Goal: Communication & Community: Answer question/provide support

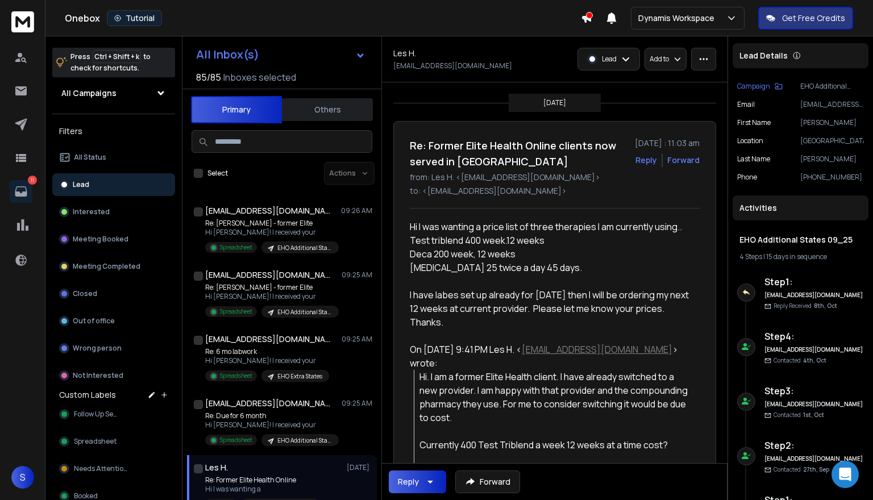
scroll to position [26, 0]
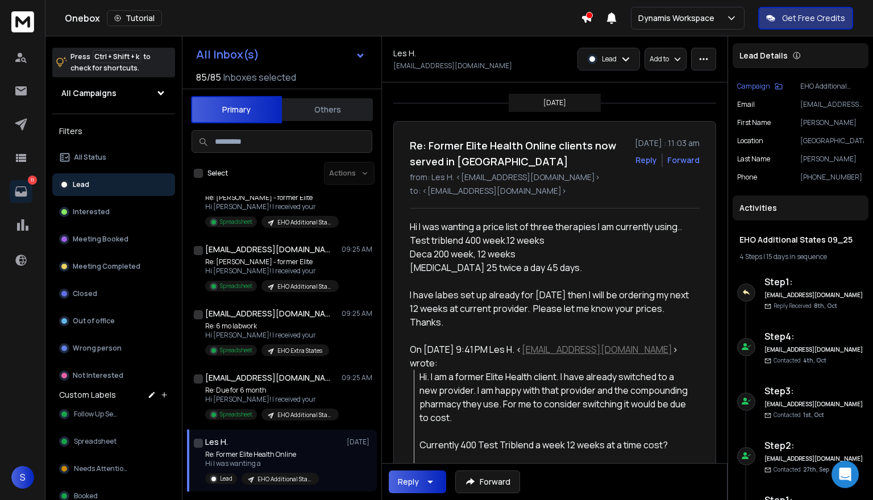
click at [99, 189] on button "Lead" at bounding box center [113, 184] width 123 height 23
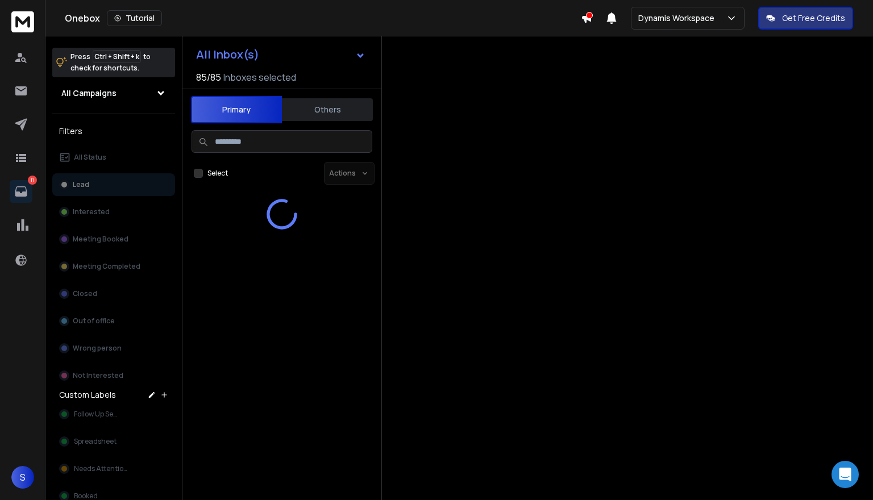
scroll to position [0, 0]
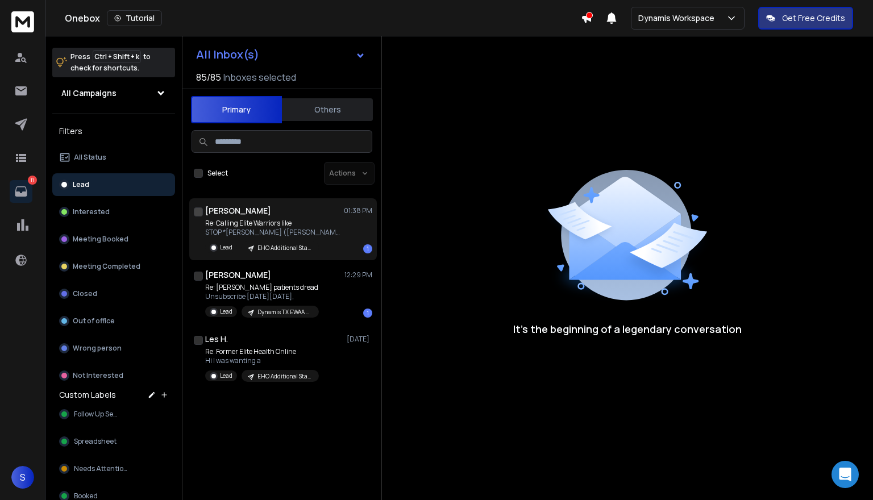
click at [285, 228] on p "STOP *[PERSON_NAME] ([PERSON_NAME])* On" at bounding box center [273, 232] width 136 height 9
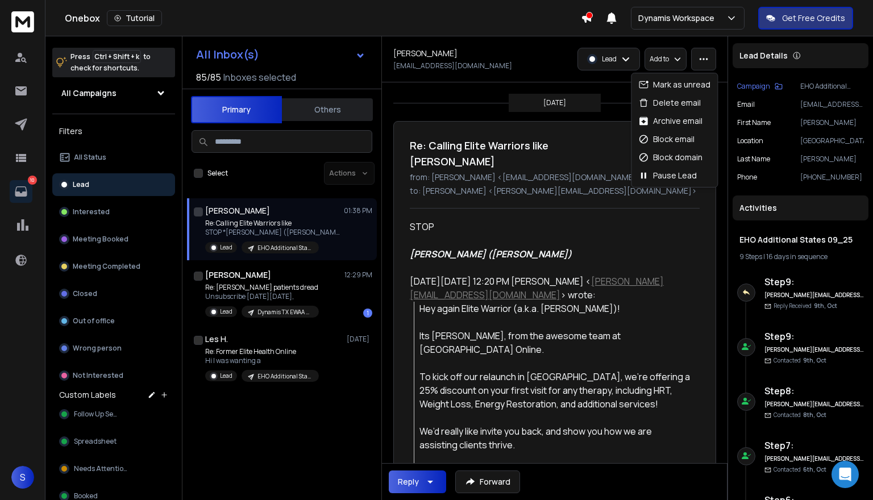
click at [704, 59] on icon "button" at bounding box center [703, 59] width 10 height 10
click at [699, 135] on div "Block email" at bounding box center [673, 139] width 81 height 18
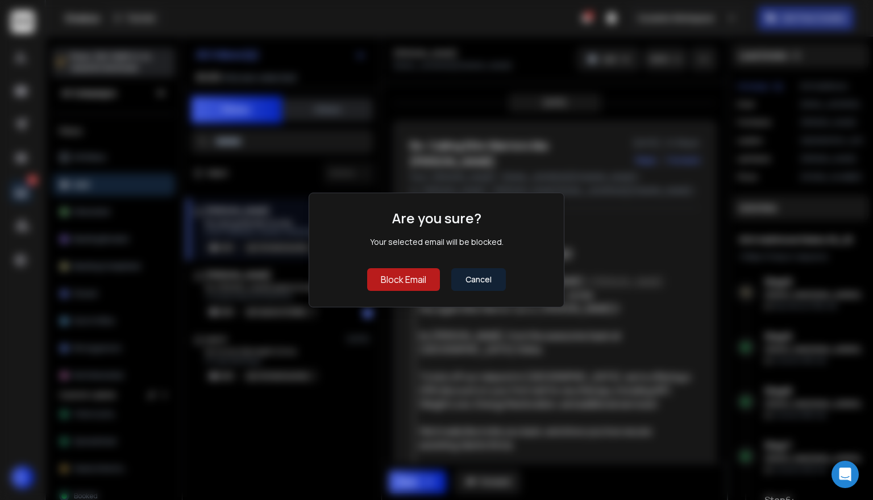
click at [381, 277] on button "Block Email" at bounding box center [403, 279] width 73 height 23
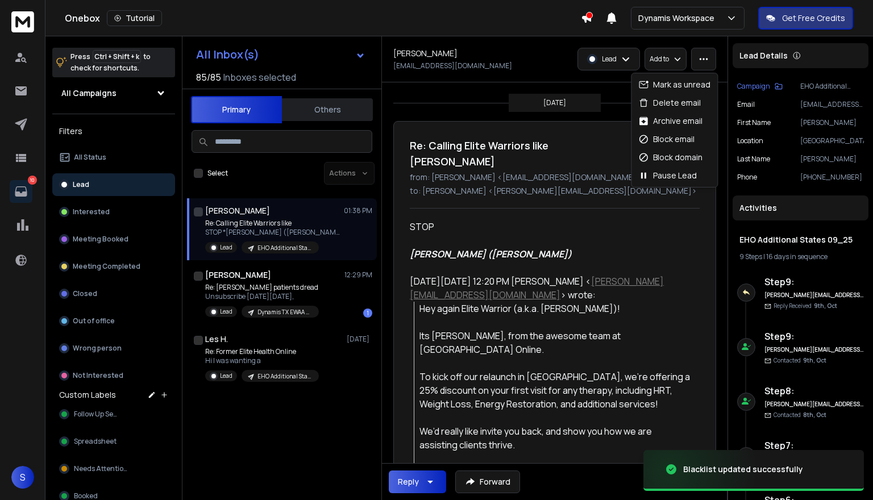
click at [704, 62] on icon "button" at bounding box center [703, 59] width 10 height 10
click at [702, 122] on div "Archive email" at bounding box center [673, 121] width 81 height 18
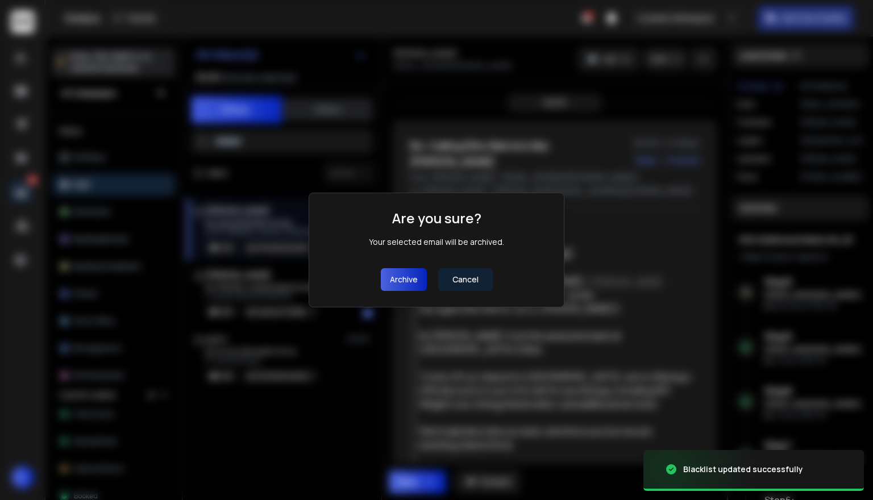
click at [402, 278] on p "archive" at bounding box center [404, 279] width 28 height 11
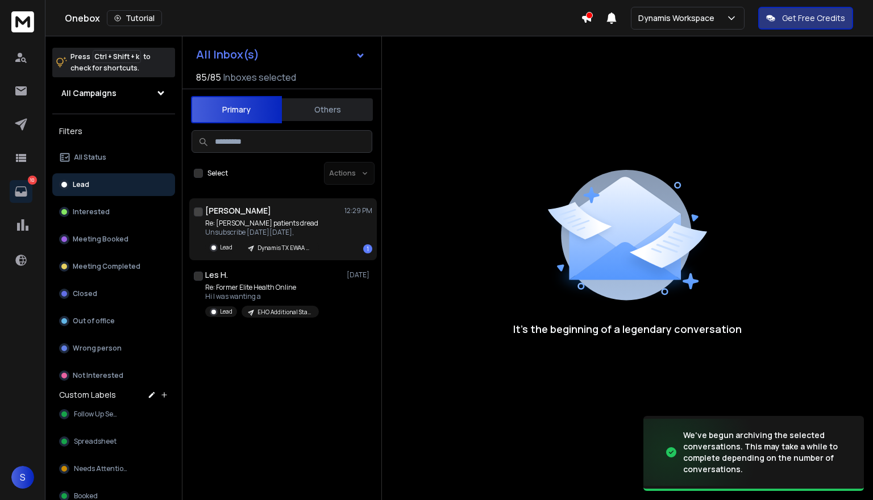
click at [272, 219] on p "Re: [PERSON_NAME] patients dread" at bounding box center [262, 223] width 114 height 9
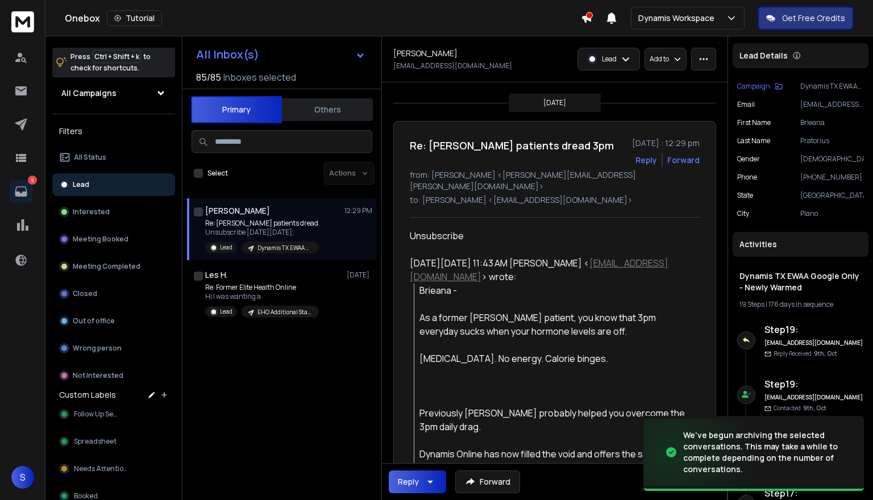
click at [709, 61] on button "button" at bounding box center [703, 59] width 25 height 23
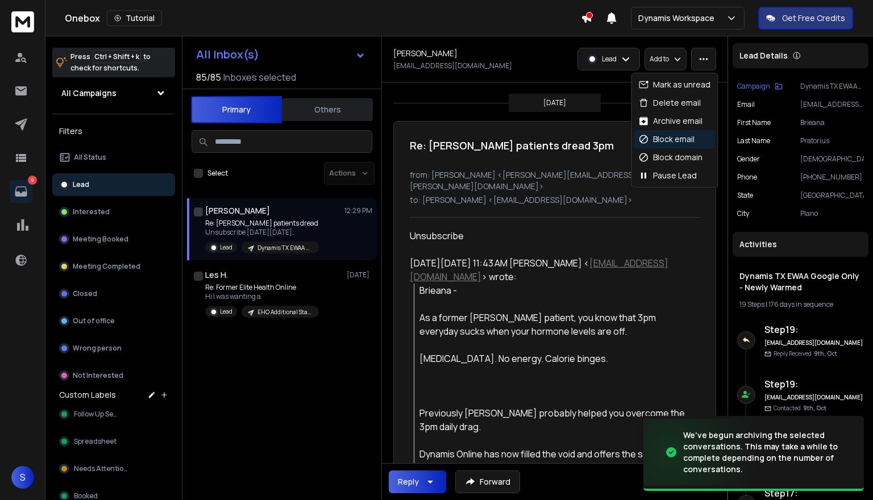
click at [682, 140] on div "Block email" at bounding box center [666, 138] width 56 height 11
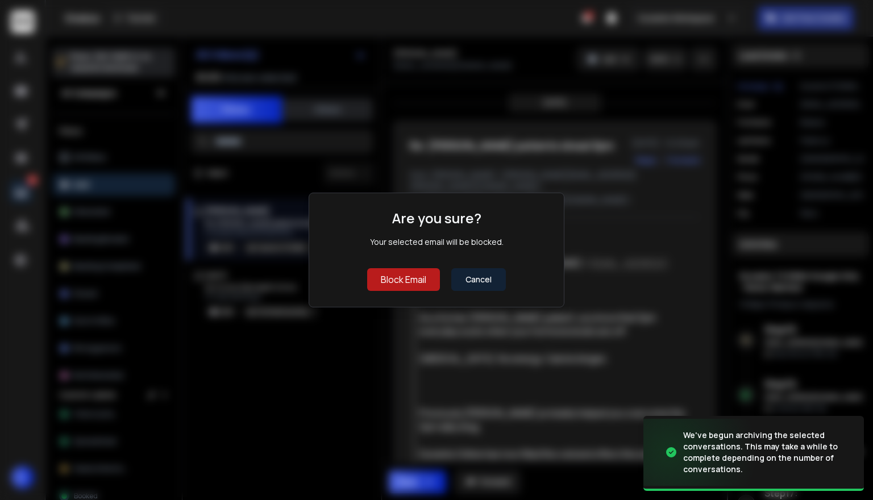
click at [414, 281] on button "Block Email" at bounding box center [403, 279] width 73 height 23
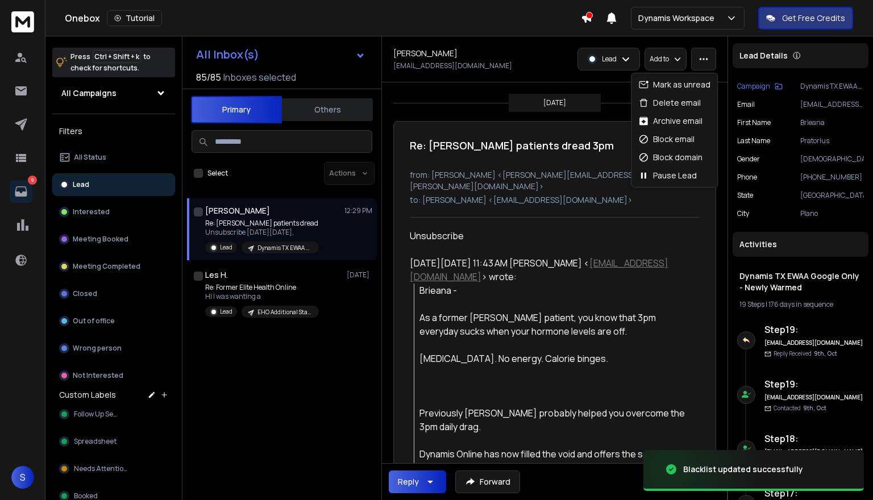
click at [706, 57] on icon "button" at bounding box center [703, 59] width 10 height 10
click at [689, 126] on div "Archive email" at bounding box center [670, 120] width 64 height 11
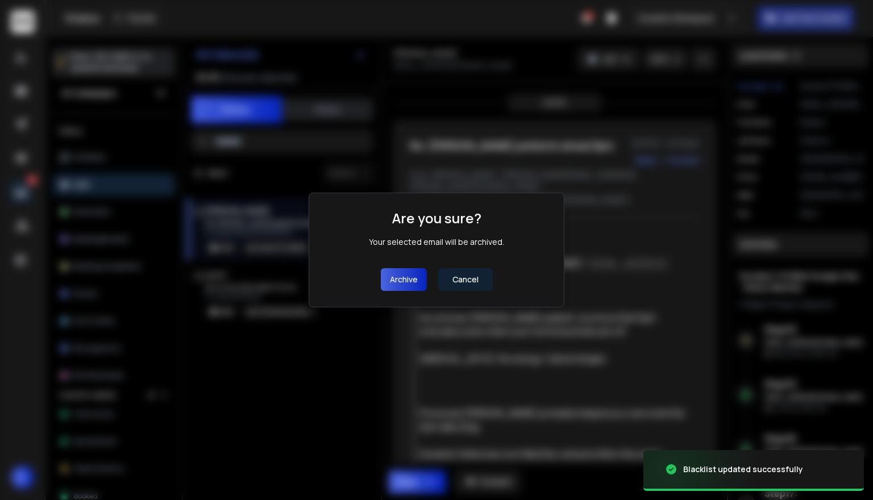
click at [411, 279] on p "archive" at bounding box center [404, 279] width 28 height 11
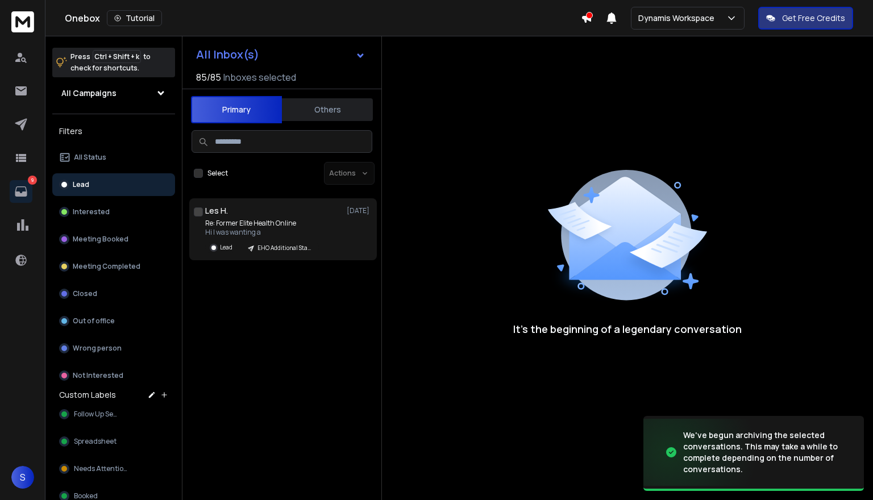
click at [248, 216] on div "Les H. [DATE]" at bounding box center [288, 210] width 167 height 11
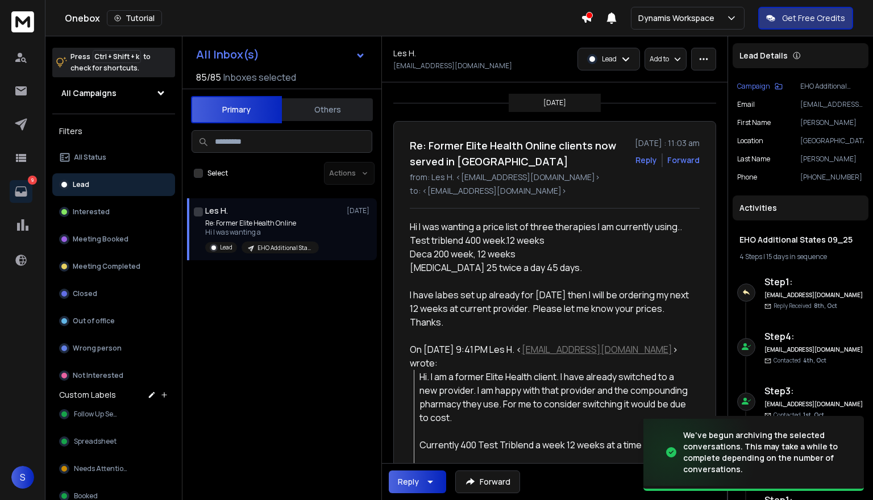
click at [646, 160] on button "Reply" at bounding box center [646, 160] width 22 height 11
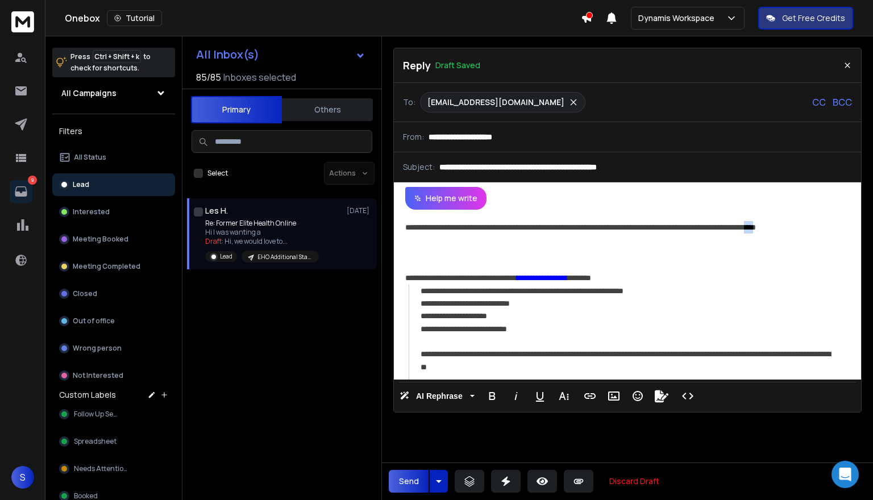
drag, startPoint x: 423, startPoint y: 239, endPoint x: 409, endPoint y: 236, distance: 13.8
click at [409, 236] on div "**********" at bounding box center [621, 234] width 433 height 26
click at [464, 239] on div "**********" at bounding box center [621, 234] width 433 height 26
click at [411, 482] on button "Send" at bounding box center [409, 481] width 40 height 23
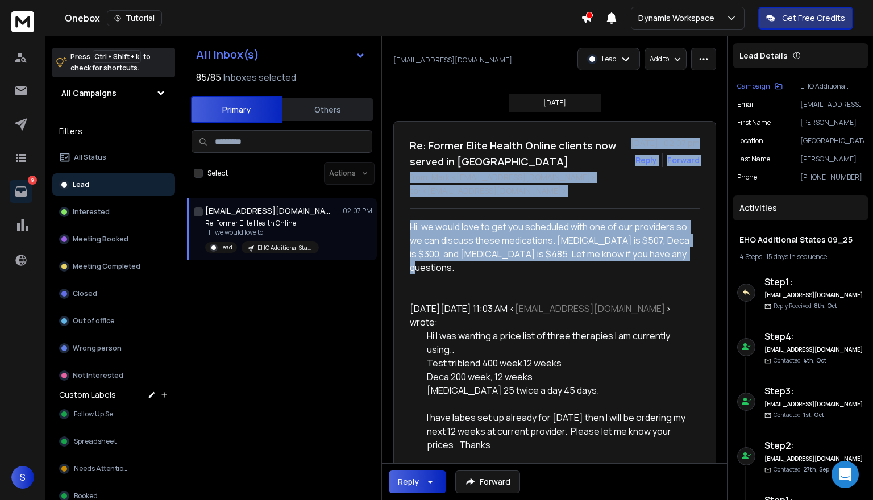
drag, startPoint x: 678, startPoint y: 257, endPoint x: 598, endPoint y: 143, distance: 139.1
copy div "[DATE] : 02:07 pm Reply Forward from: [PERSON_NAME] <[EMAIL_ADDRESS][DOMAIN_NAM…"
